Goal: Check status

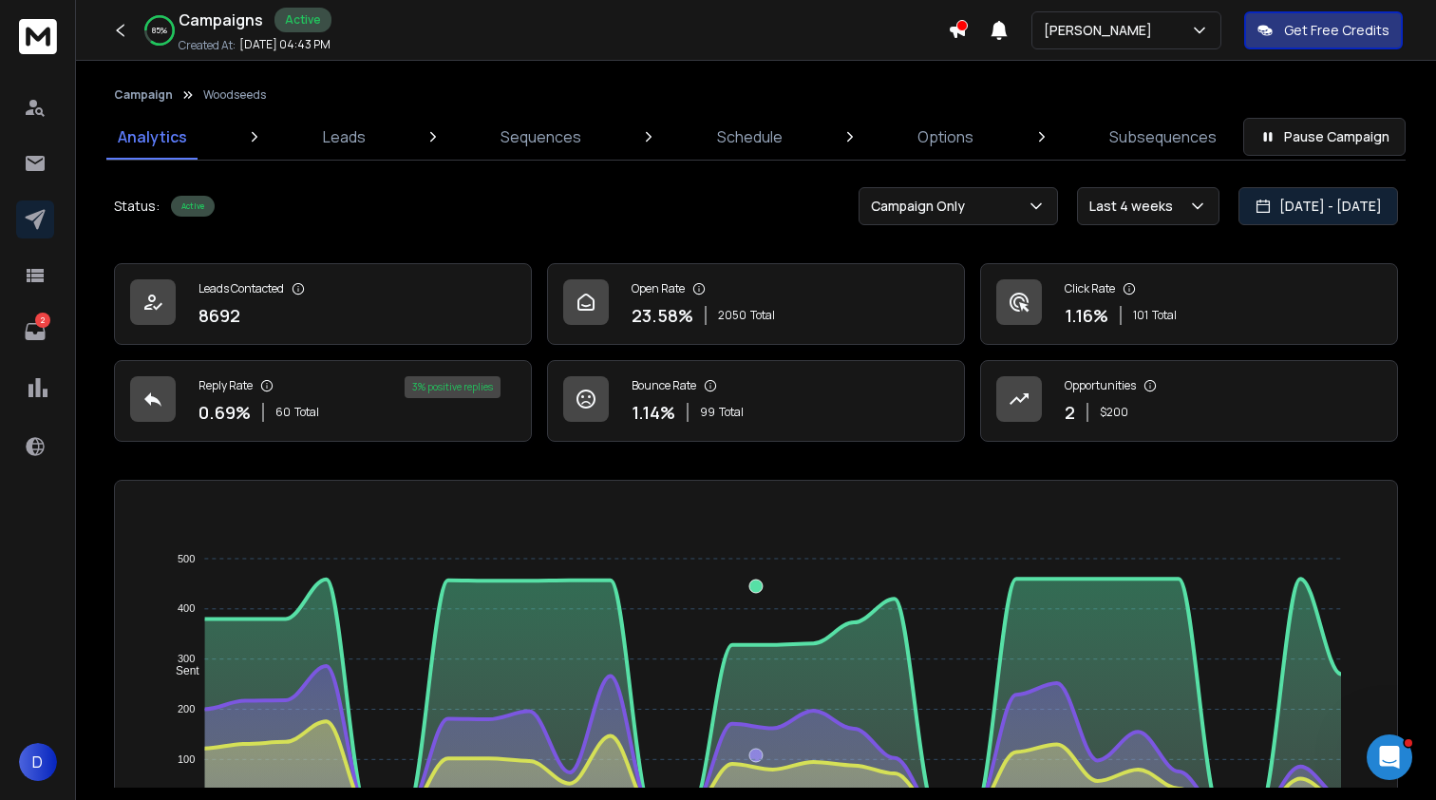
click at [1264, 213] on button "[DATE] - [DATE]" at bounding box center [1318, 206] width 160 height 38
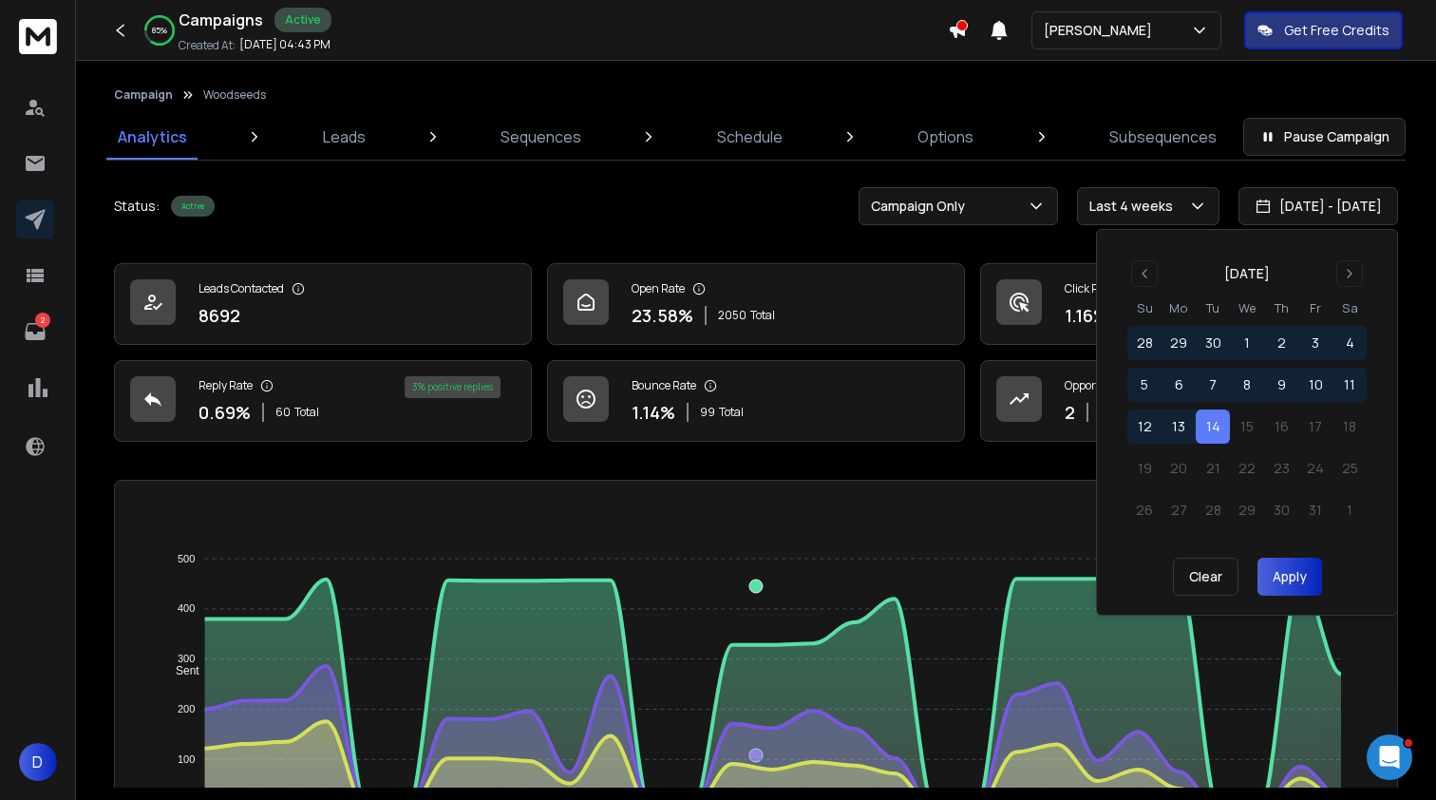
click at [1246, 379] on button "8" at bounding box center [1247, 384] width 34 height 34
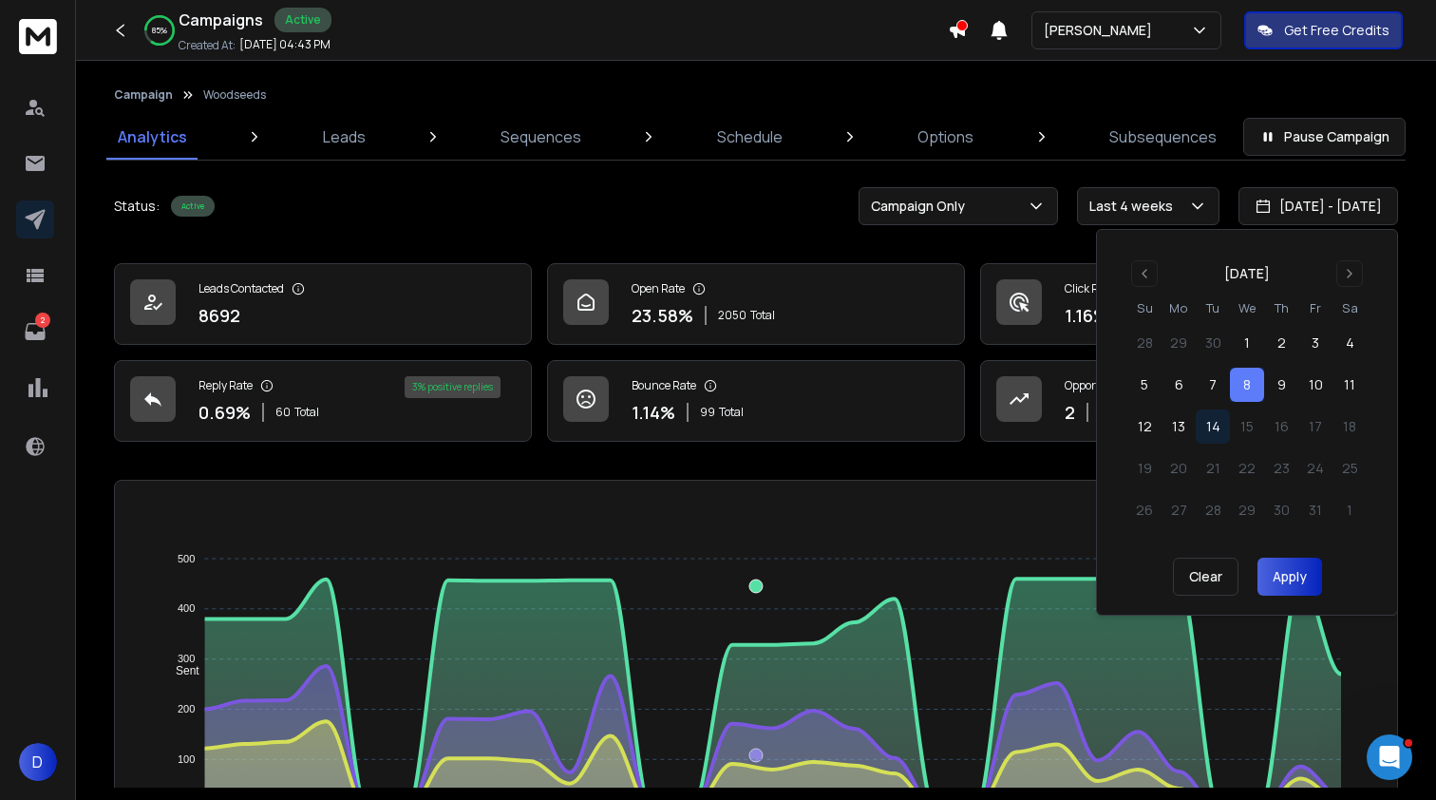
click at [1213, 423] on button "14" at bounding box center [1213, 426] width 34 height 34
click at [1250, 388] on button "8" at bounding box center [1247, 384] width 34 height 34
click at [1273, 573] on button "Apply" at bounding box center [1289, 576] width 65 height 38
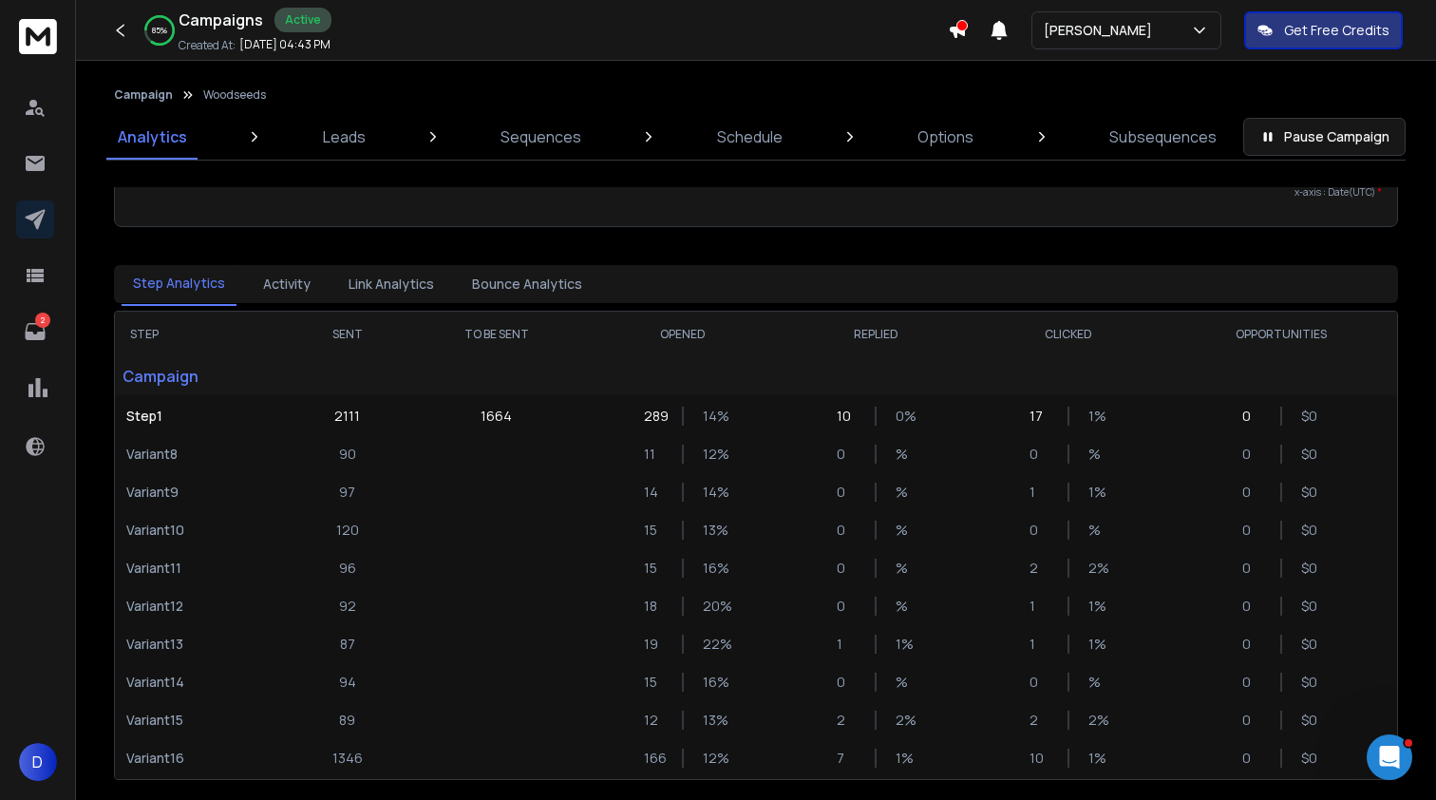
scroll to position [676, 0]
click at [44, 205] on link at bounding box center [35, 219] width 38 height 38
